Goal: Task Accomplishment & Management: Use online tool/utility

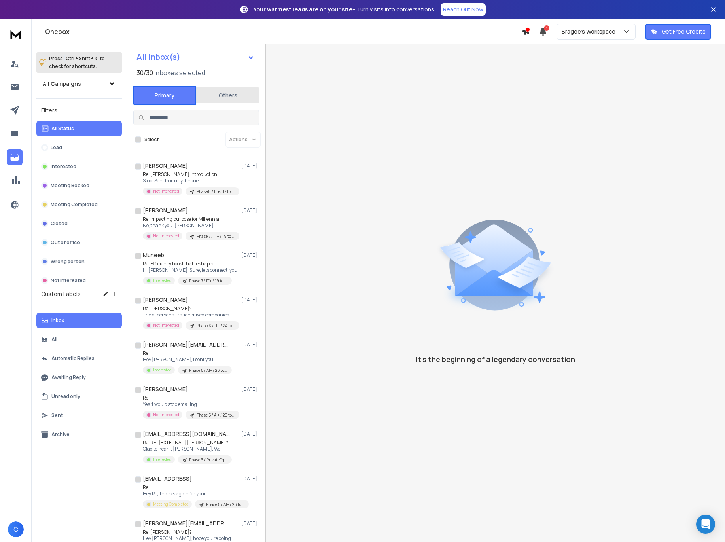
click at [23, 117] on div at bounding box center [16, 111] width 18 height 19
click at [20, 112] on link at bounding box center [15, 110] width 16 height 16
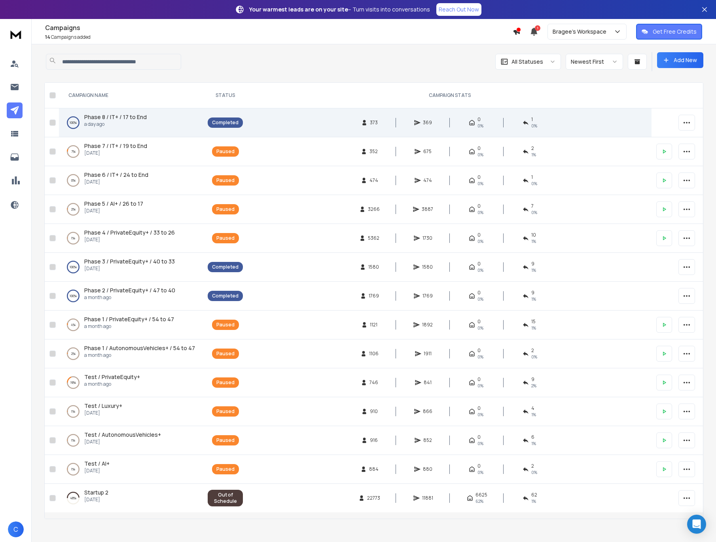
click at [178, 126] on div "100 % Phase 8 / IT+ / 17 to End a day ago" at bounding box center [131, 122] width 128 height 19
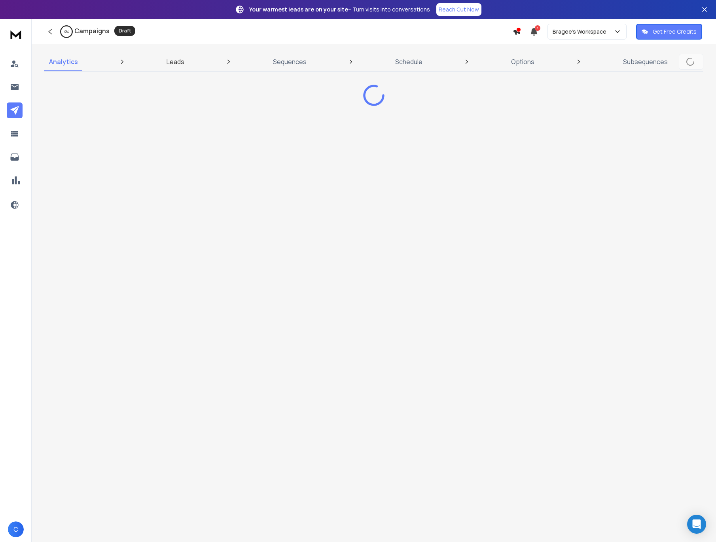
click at [179, 61] on p "Leads" at bounding box center [176, 61] width 18 height 9
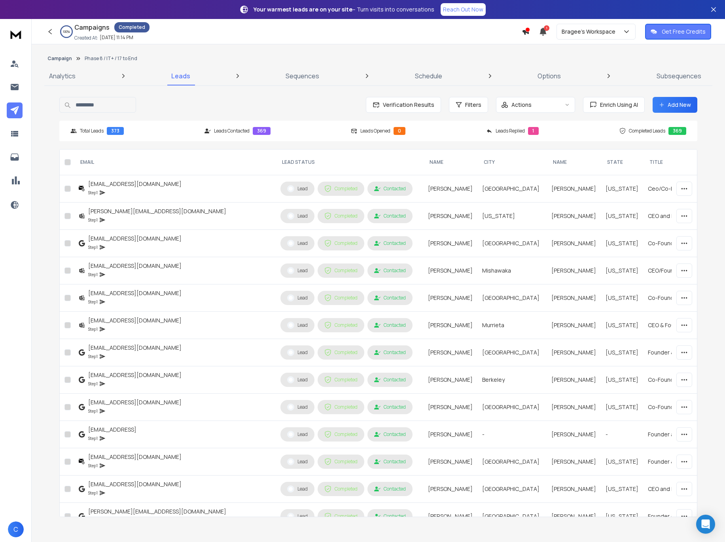
click at [664, 103] on icon at bounding box center [662, 105] width 6 height 6
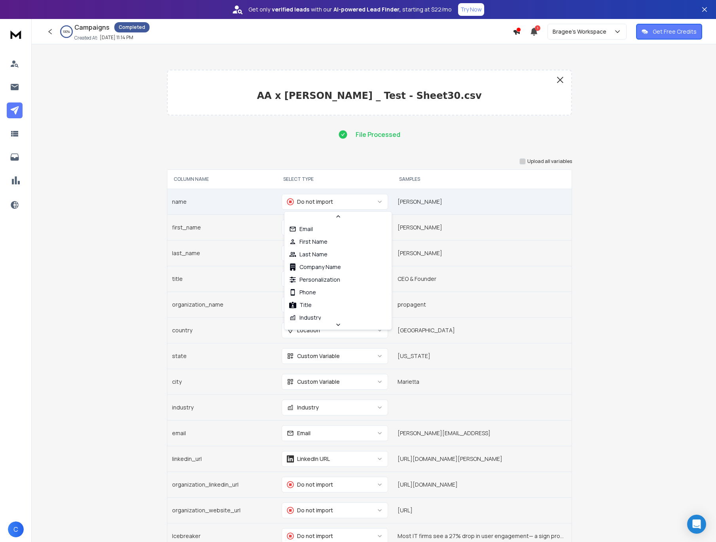
click at [333, 201] on div "Do not import" at bounding box center [310, 202] width 46 height 8
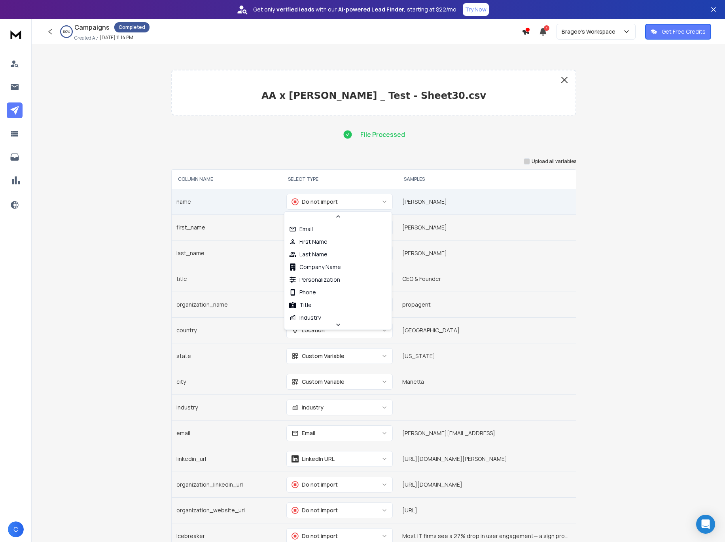
scroll to position [80, 0]
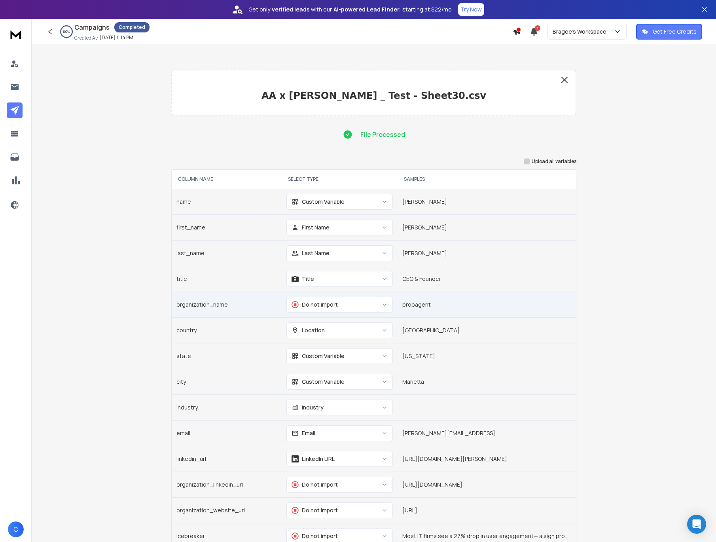
click at [356, 304] on button "Do not import" at bounding box center [340, 305] width 106 height 16
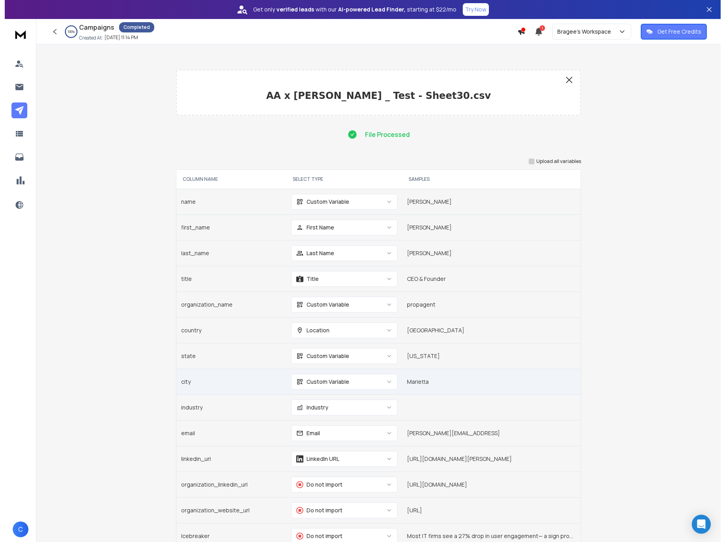
scroll to position [130, 0]
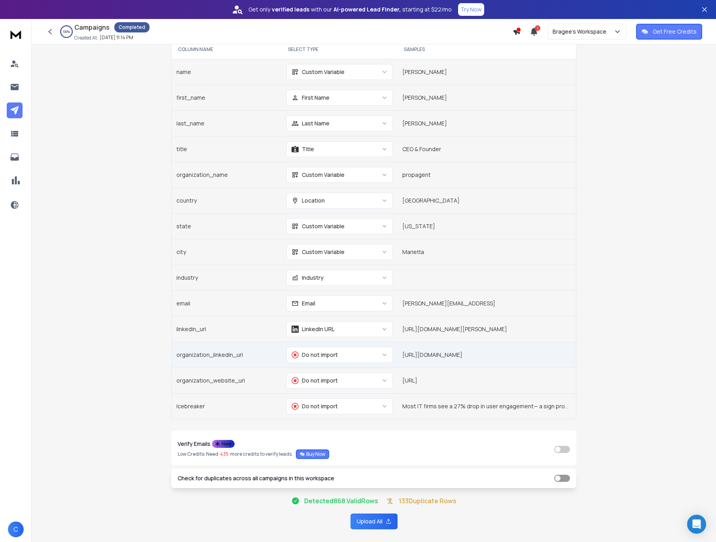
click at [350, 354] on button "Do not import" at bounding box center [340, 355] width 106 height 16
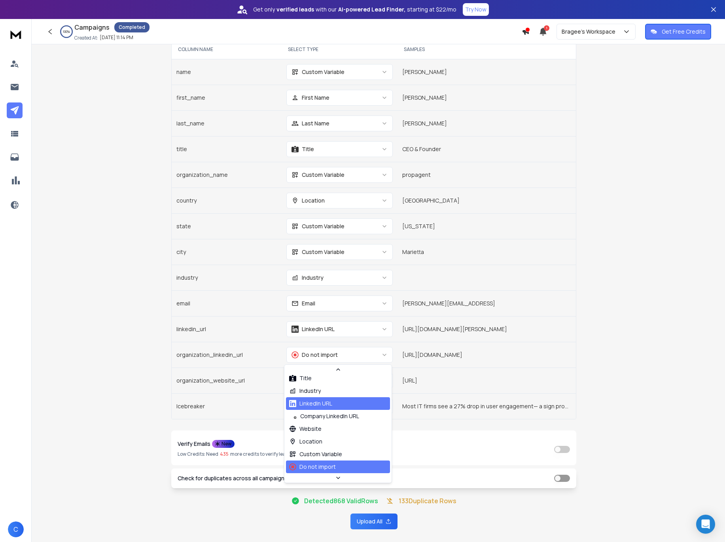
scroll to position [67, 0]
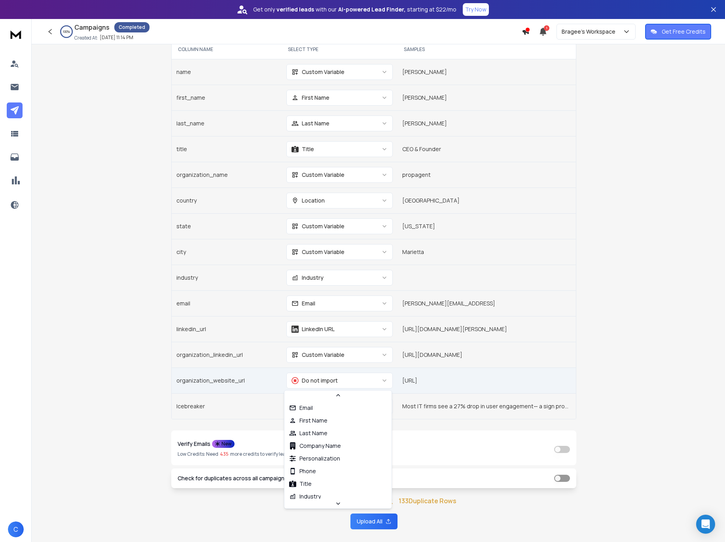
click at [343, 382] on button "Do not import" at bounding box center [340, 381] width 106 height 16
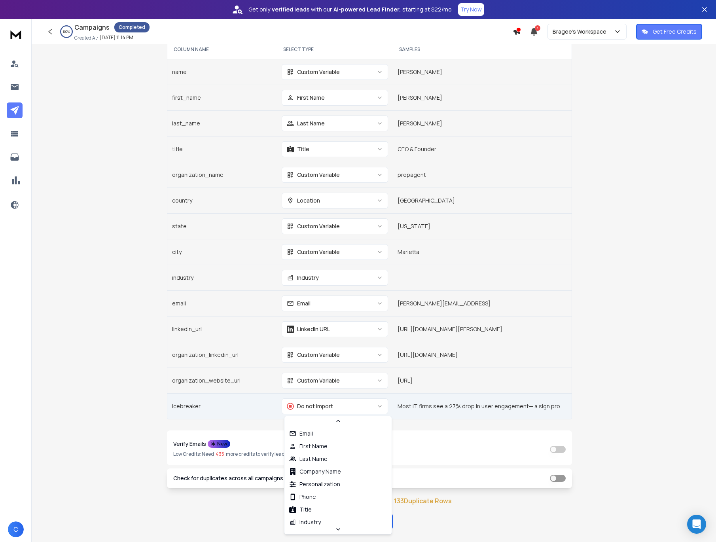
click at [355, 408] on button "Do not import" at bounding box center [335, 407] width 106 height 16
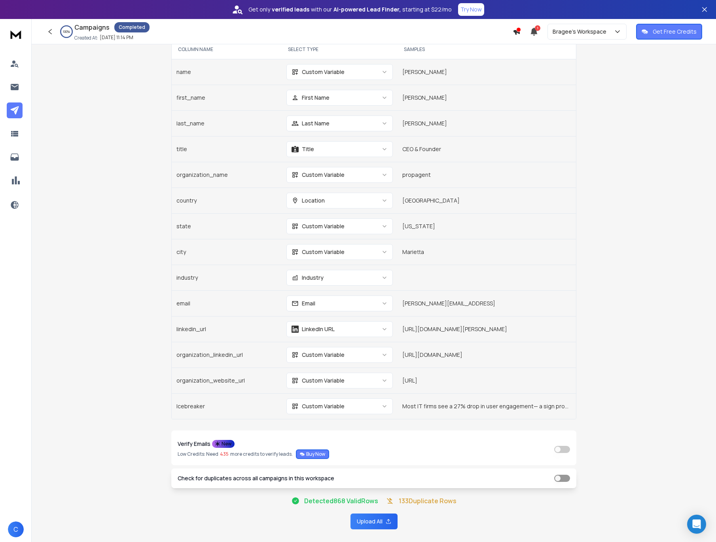
click at [361, 525] on button "Upload All" at bounding box center [374, 522] width 47 height 16
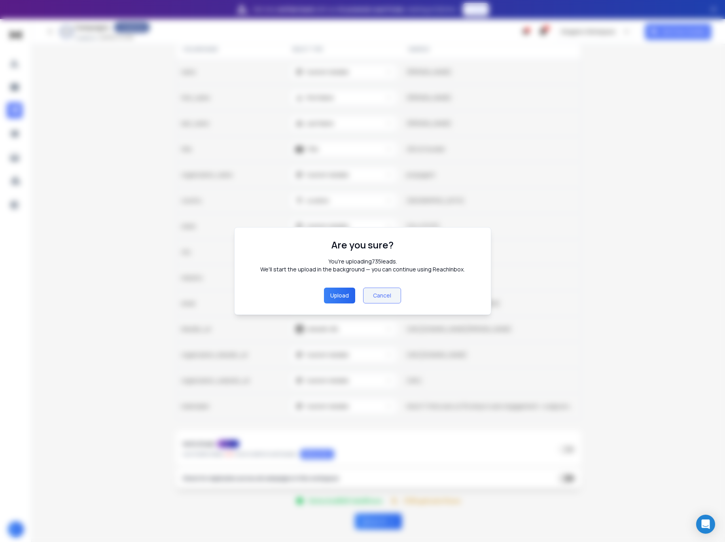
click at [337, 295] on button "Upload" at bounding box center [339, 296] width 31 height 16
